Goal: Task Accomplishment & Management: Manage account settings

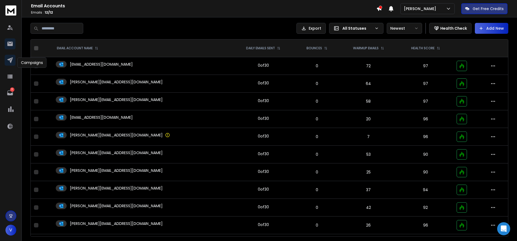
click at [12, 63] on icon at bounding box center [10, 60] width 6 height 6
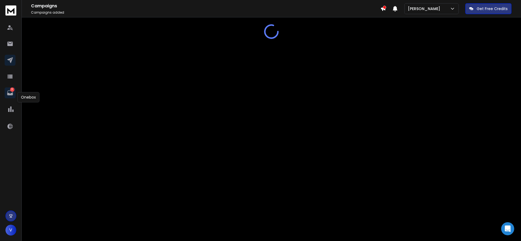
click at [12, 95] on icon at bounding box center [10, 92] width 6 height 5
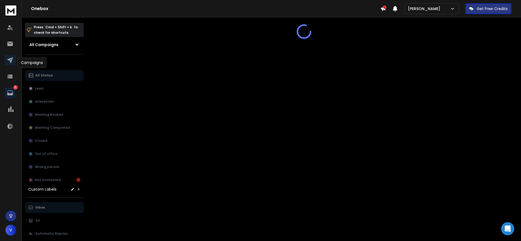
click at [14, 60] on link at bounding box center [10, 60] width 11 height 11
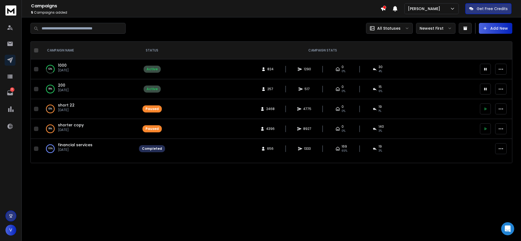
click at [63, 68] on span "1000" at bounding box center [62, 65] width 9 height 5
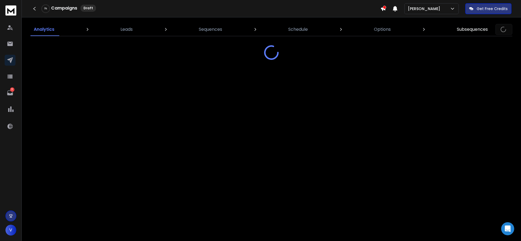
click at [458, 33] on p "Subsequences" at bounding box center [472, 29] width 31 height 7
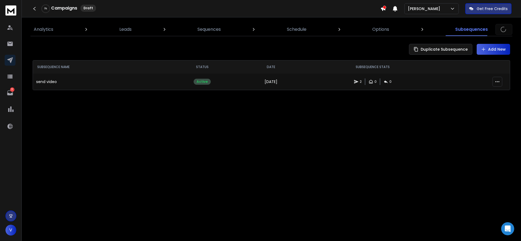
click at [495, 82] on icon "button" at bounding box center [497, 81] width 4 height 1
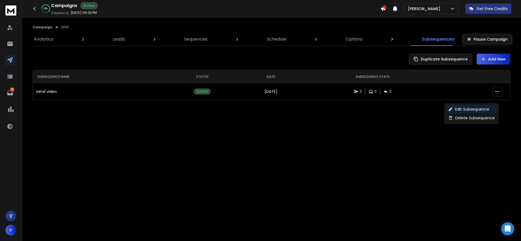
click at [476, 109] on div "Edit Subsequence" at bounding box center [468, 108] width 41 height 5
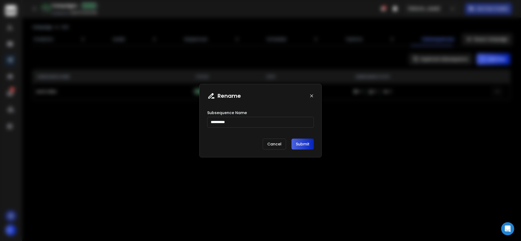
click at [312, 94] on icon at bounding box center [311, 96] width 4 height 4
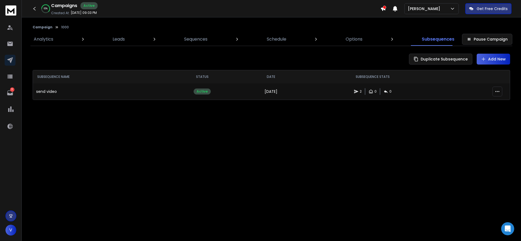
click at [261, 99] on td "[DATE]" at bounding box center [271, 91] width 62 height 16
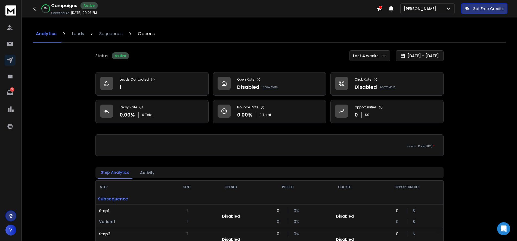
click at [155, 37] on p "Options" at bounding box center [146, 33] width 17 height 7
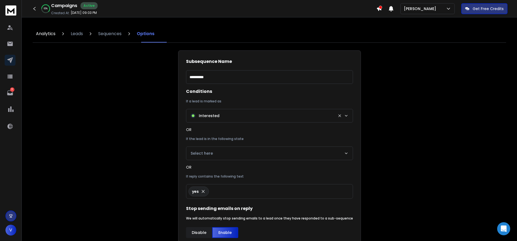
click at [50, 37] on p "Analytics" at bounding box center [46, 33] width 20 height 7
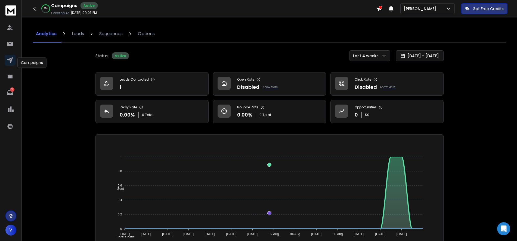
click at [13, 59] on icon at bounding box center [10, 60] width 7 height 7
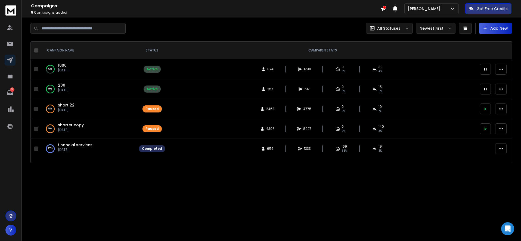
click at [67, 68] on span "1000" at bounding box center [62, 65] width 9 height 5
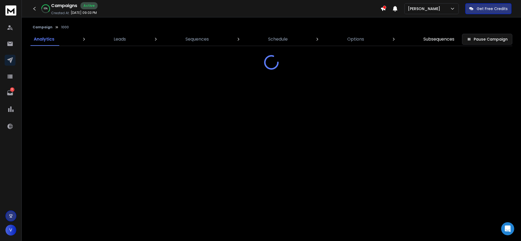
click at [423, 40] on p "Subsequences" at bounding box center [438, 39] width 31 height 7
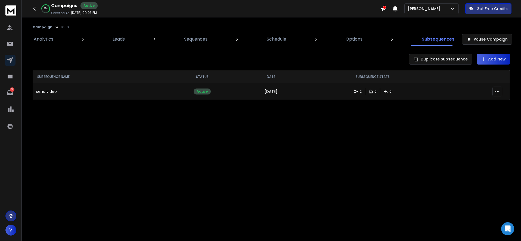
click at [492, 95] on button "button" at bounding box center [497, 91] width 10 height 10
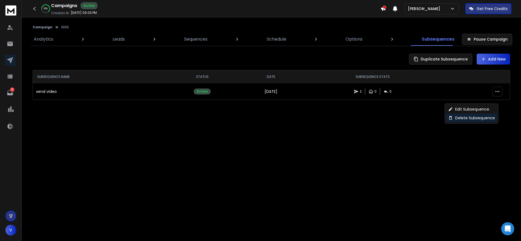
click at [474, 118] on div "Delete Subsequence" at bounding box center [471, 117] width 47 height 5
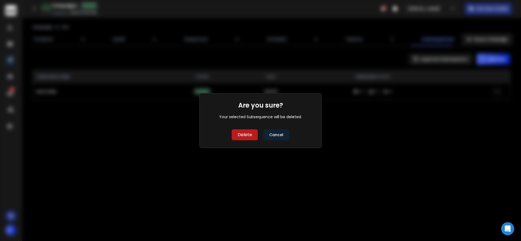
click at [245, 134] on button "Delete" at bounding box center [245, 134] width 26 height 11
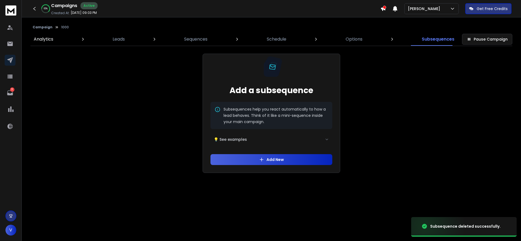
click at [35, 40] on link "Analytics" at bounding box center [43, 39] width 26 height 13
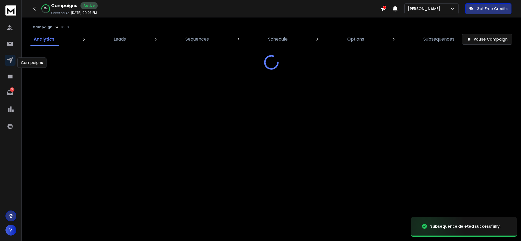
click at [14, 63] on link at bounding box center [10, 60] width 11 height 11
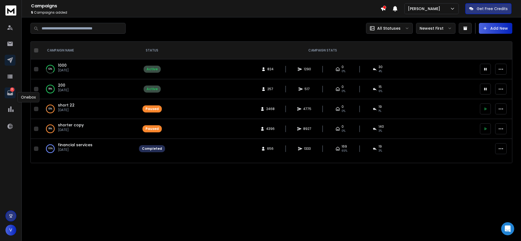
click at [14, 92] on p "3" at bounding box center [12, 89] width 4 height 4
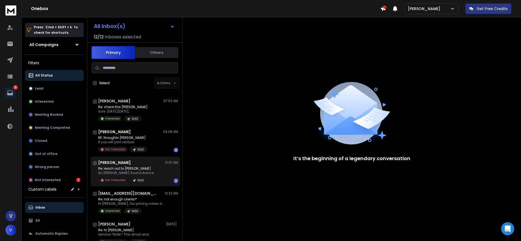
click at [151, 170] on p "Re: reach out to [PERSON_NAME]" at bounding box center [125, 168] width 55 height 4
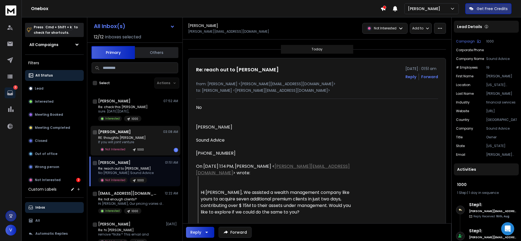
click at [154, 147] on div "RE: thoughts [PERSON_NAME] If you will joint venture Not Interested 1000 1" at bounding box center [138, 143] width 80 height 17
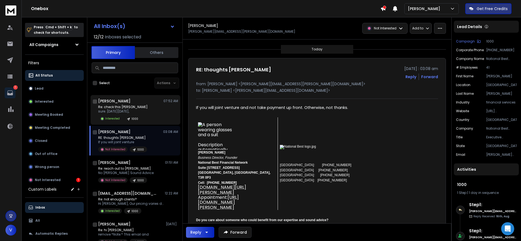
click at [155, 116] on div "Re: check this [PERSON_NAME] sure. [DATE][DATE], Interested 1000" at bounding box center [138, 113] width 80 height 17
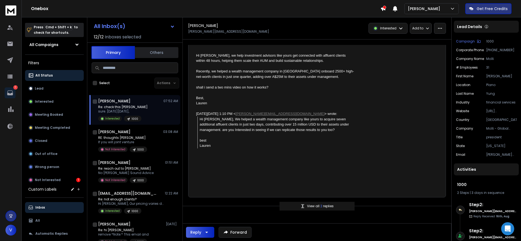
scroll to position [218, 0]
click at [305, 204] on icon at bounding box center [302, 206] width 4 height 4
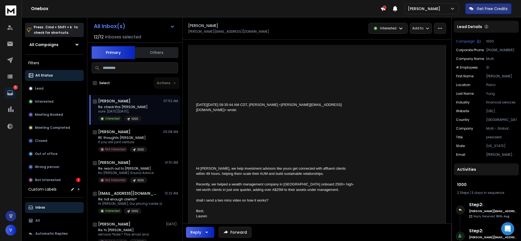
scroll to position [0, 0]
